Goal: Task Accomplishment & Management: Manage account settings

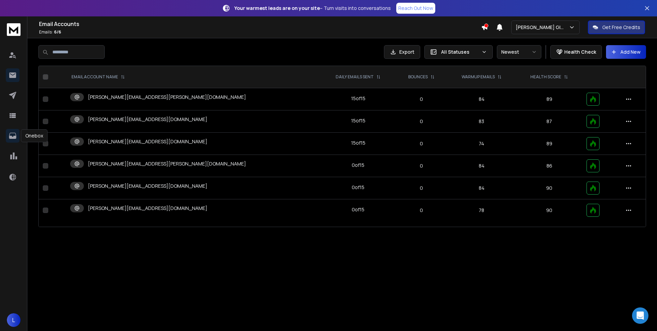
click at [14, 133] on icon at bounding box center [13, 136] width 8 height 8
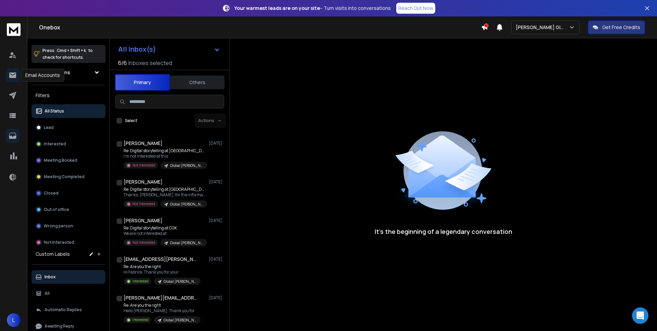
click at [11, 75] on icon at bounding box center [12, 75] width 7 height 5
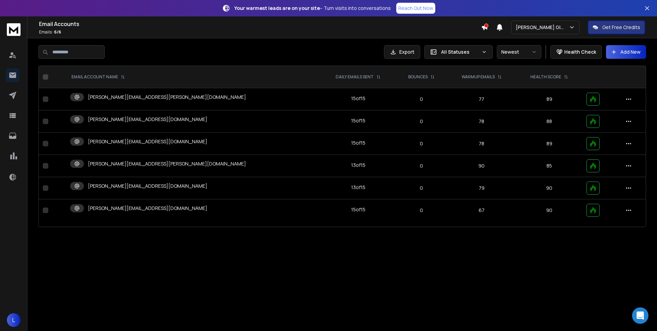
click at [100, 164] on p "[PERSON_NAME][EMAIL_ADDRESS][PERSON_NAME][DOMAIN_NAME]" at bounding box center [167, 163] width 158 height 7
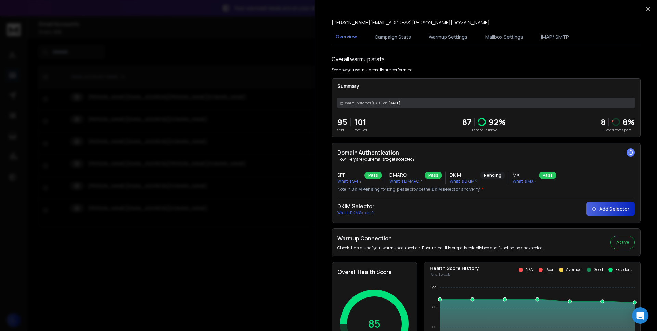
click at [400, 38] on button "Campaign Stats" at bounding box center [393, 36] width 44 height 15
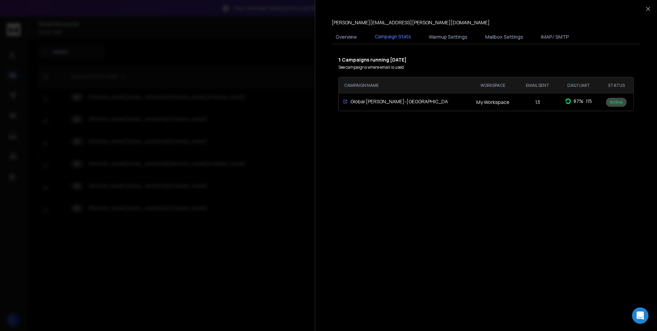
click at [457, 38] on button "Warmup Settings" at bounding box center [448, 36] width 47 height 15
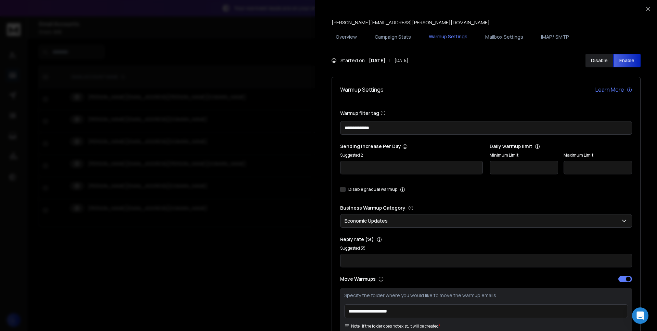
click at [508, 39] on button "Mailbox Settings" at bounding box center [504, 36] width 46 height 15
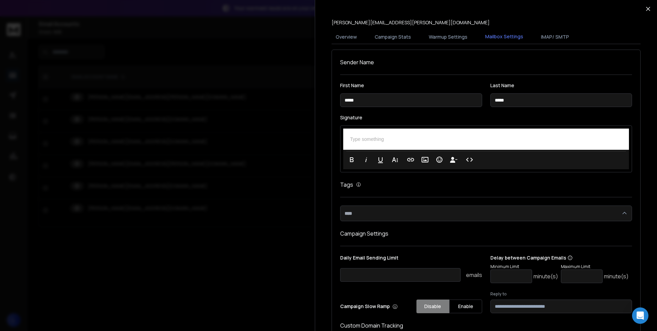
click at [649, 9] on icon "button" at bounding box center [648, 8] width 7 height 7
